Goal: Task Accomplishment & Management: Use online tool/utility

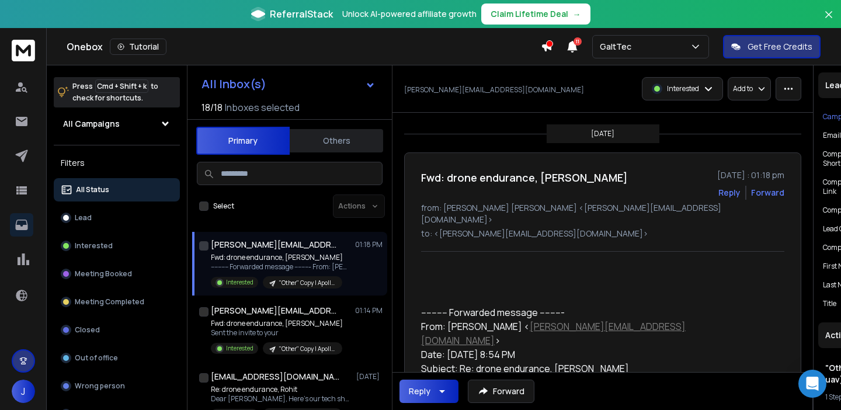
scroll to position [3556, 0]
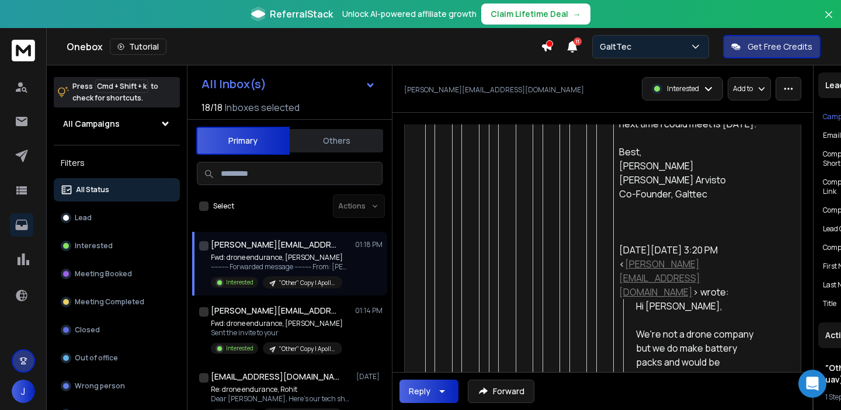
click at [615, 41] on p "GaltTec" at bounding box center [618, 47] width 36 height 12
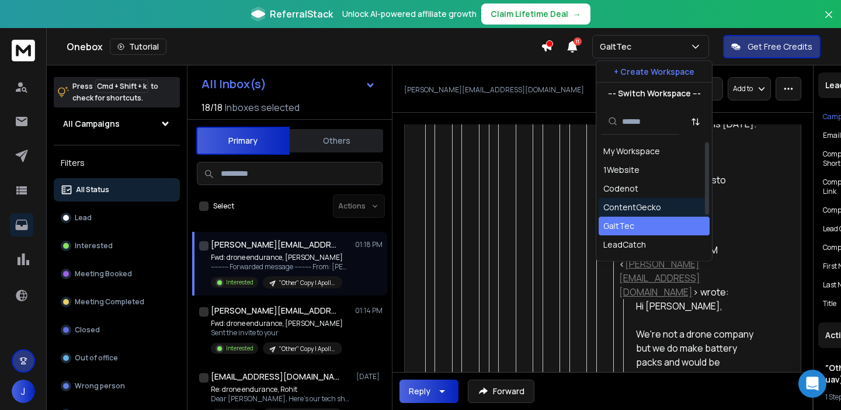
click at [641, 211] on div "ContentGecko" at bounding box center [633, 208] width 58 height 12
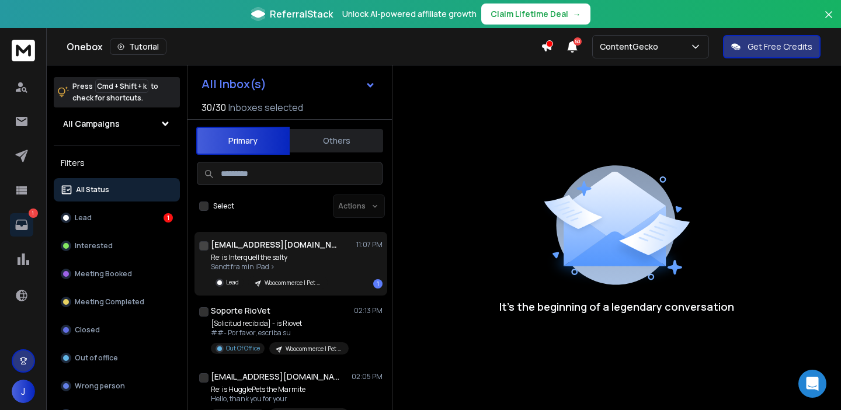
click at [294, 249] on h1 "Kontakt@happydog.dk" at bounding box center [275, 245] width 129 height 12
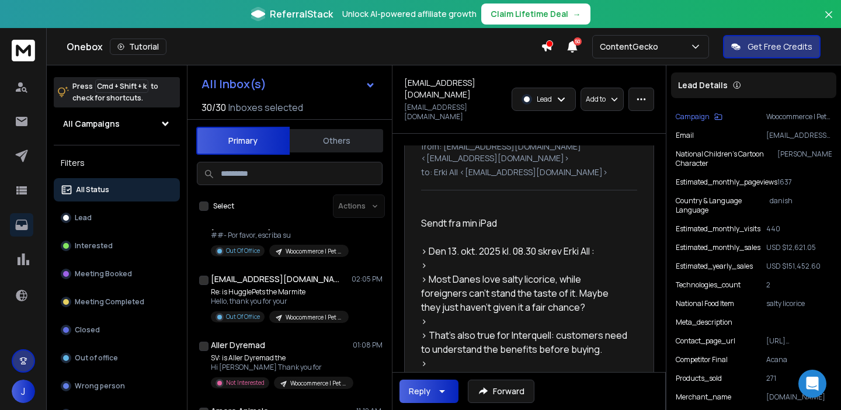
scroll to position [107, 0]
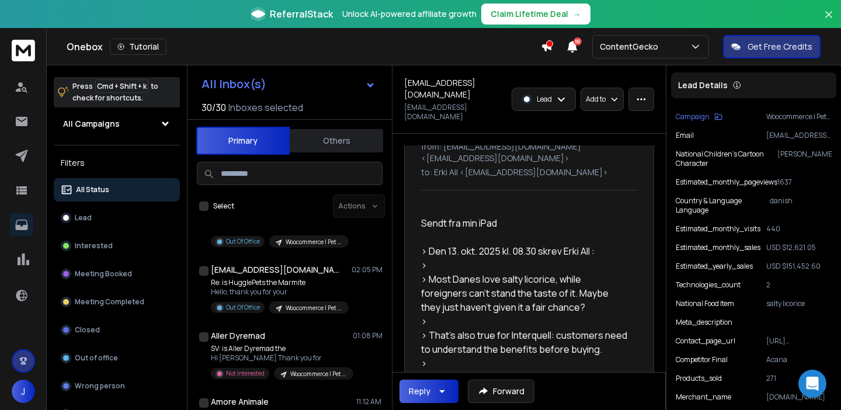
click at [348, 279] on p "Re: is HugglePets the Marmite" at bounding box center [280, 282] width 138 height 9
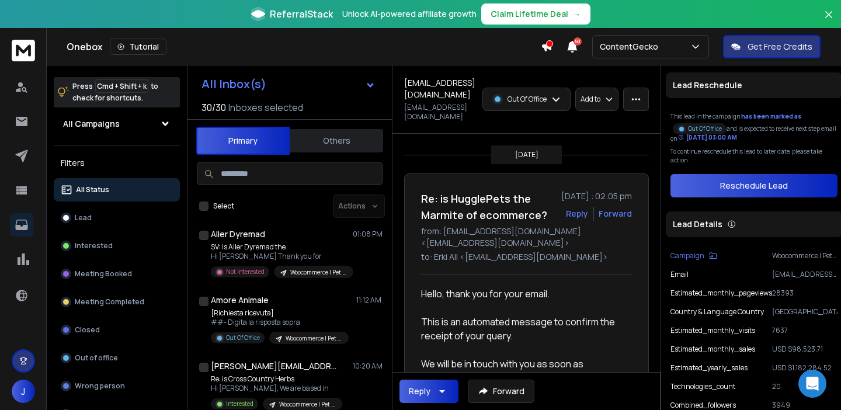
scroll to position [224, 0]
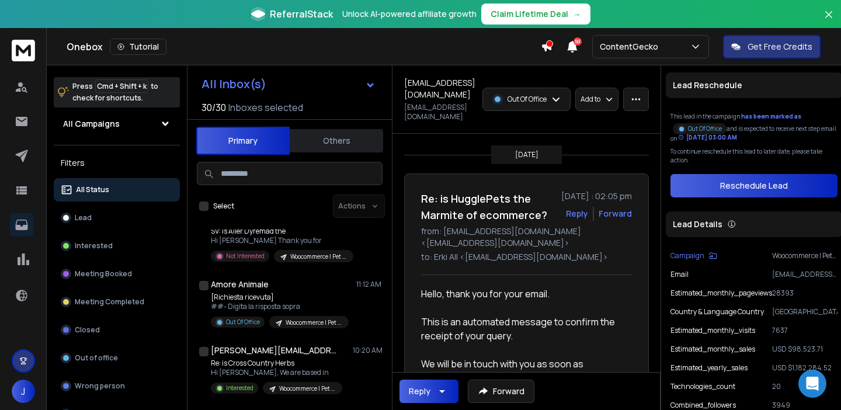
click at [325, 156] on div "Primary Others Select Actions Kontakt@happydog.dk 11:07 PM Re: is Interquell th…" at bounding box center [290, 331] width 204 height 404
click at [325, 143] on button "Others" at bounding box center [336, 141] width 93 height 26
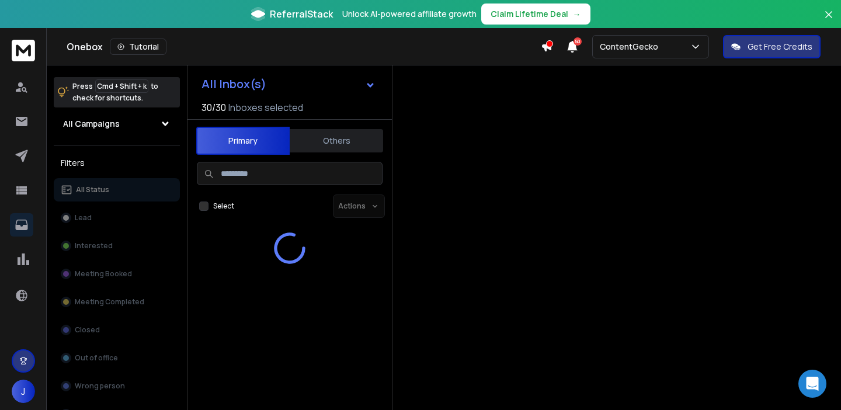
click at [231, 134] on button "Primary" at bounding box center [242, 141] width 93 height 28
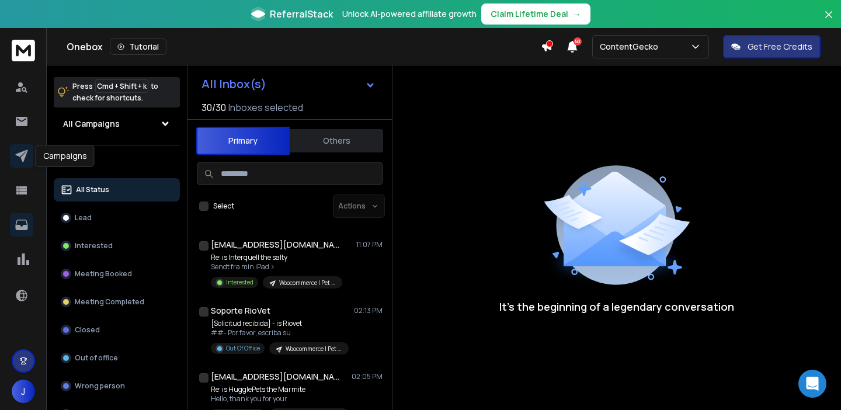
click at [26, 156] on icon at bounding box center [22, 156] width 14 height 14
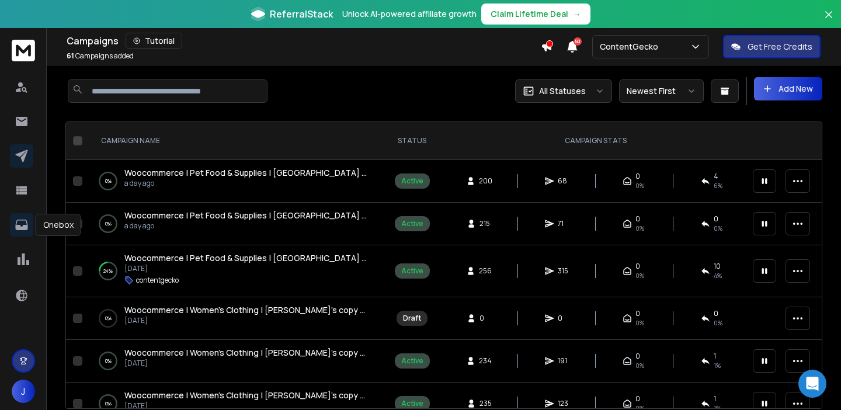
click at [19, 216] on link at bounding box center [21, 224] width 23 height 23
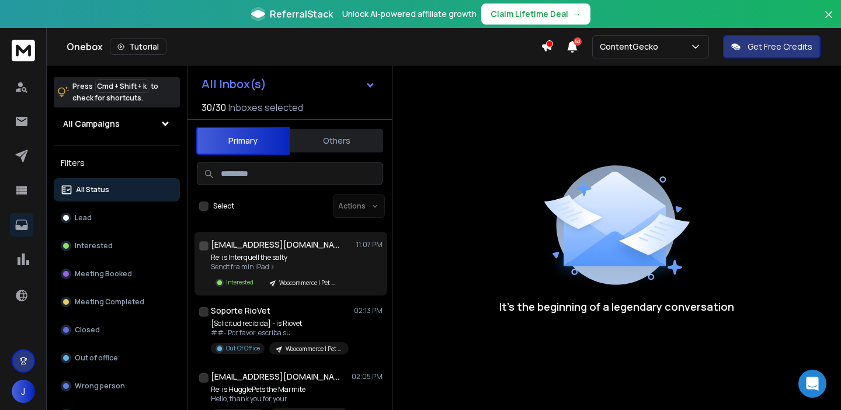
click at [270, 242] on h1 "Kontakt@happydog.dk" at bounding box center [275, 245] width 129 height 12
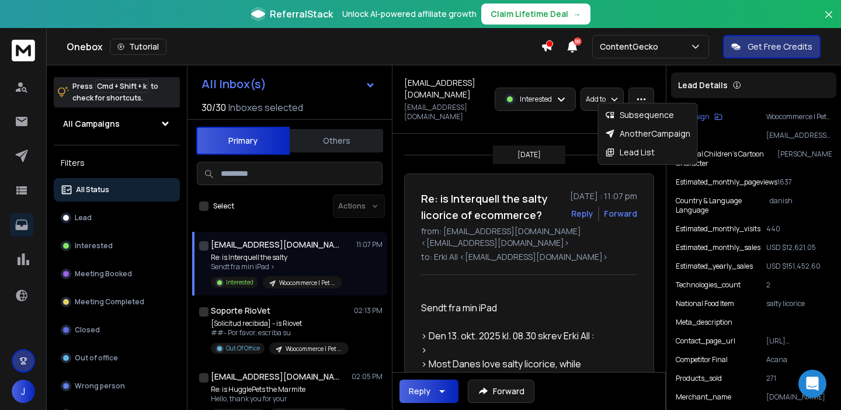
click at [606, 95] on p "Add to" at bounding box center [596, 99] width 20 height 9
click at [647, 94] on icon "button" at bounding box center [641, 99] width 11 height 11
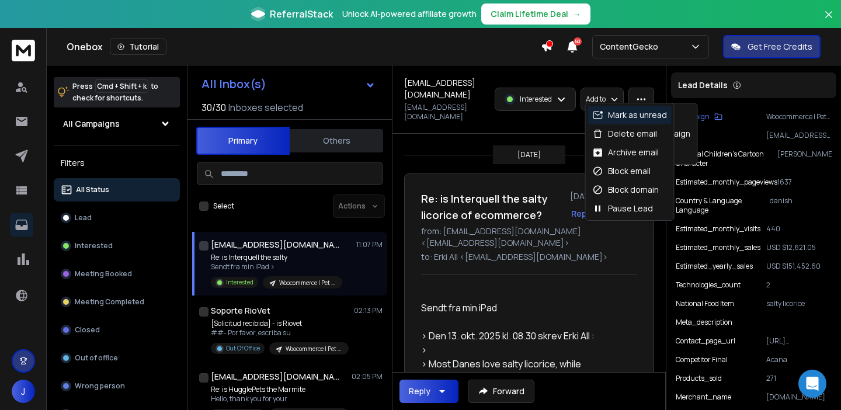
click at [649, 118] on div "Mark as unread" at bounding box center [630, 115] width 74 height 12
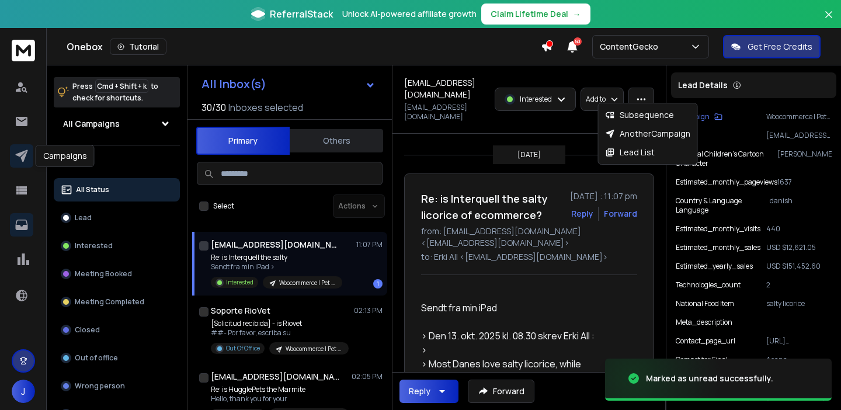
click at [21, 152] on icon at bounding box center [21, 156] width 12 height 12
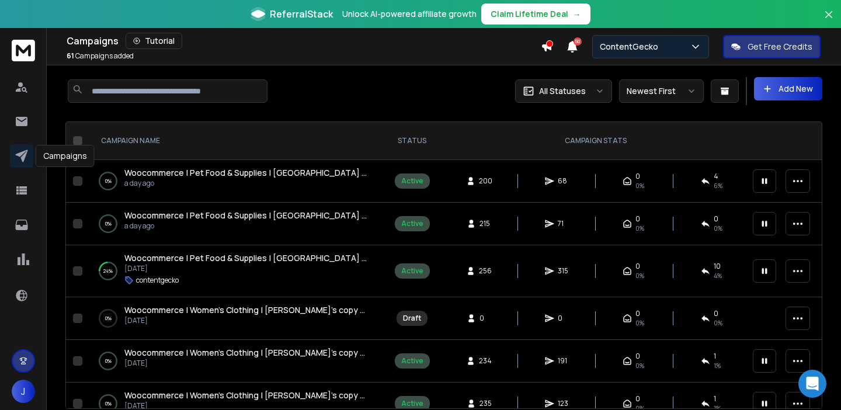
click at [661, 53] on button "ContentGecko" at bounding box center [650, 46] width 117 height 23
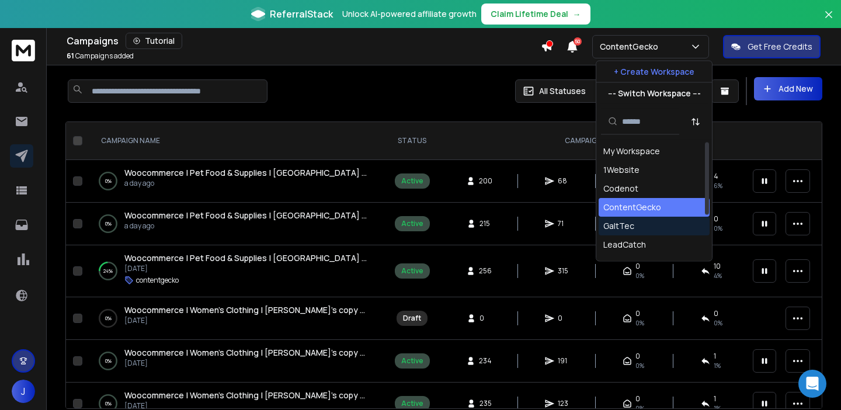
click at [642, 227] on div "GaltTec" at bounding box center [654, 226] width 111 height 19
